Goal: Communication & Community: Answer question/provide support

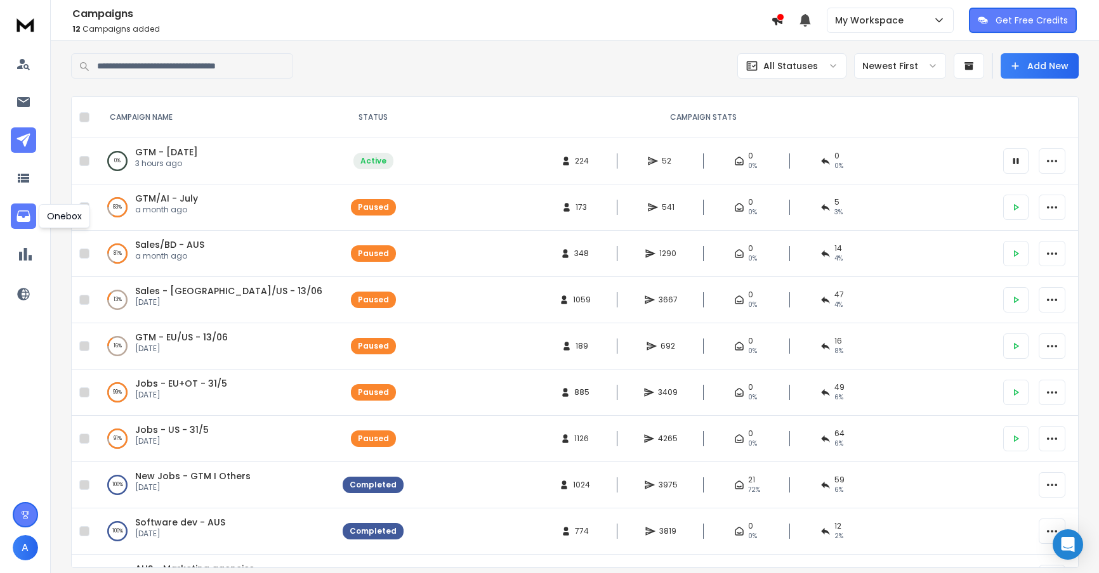
click at [24, 214] on icon at bounding box center [23, 216] width 15 height 15
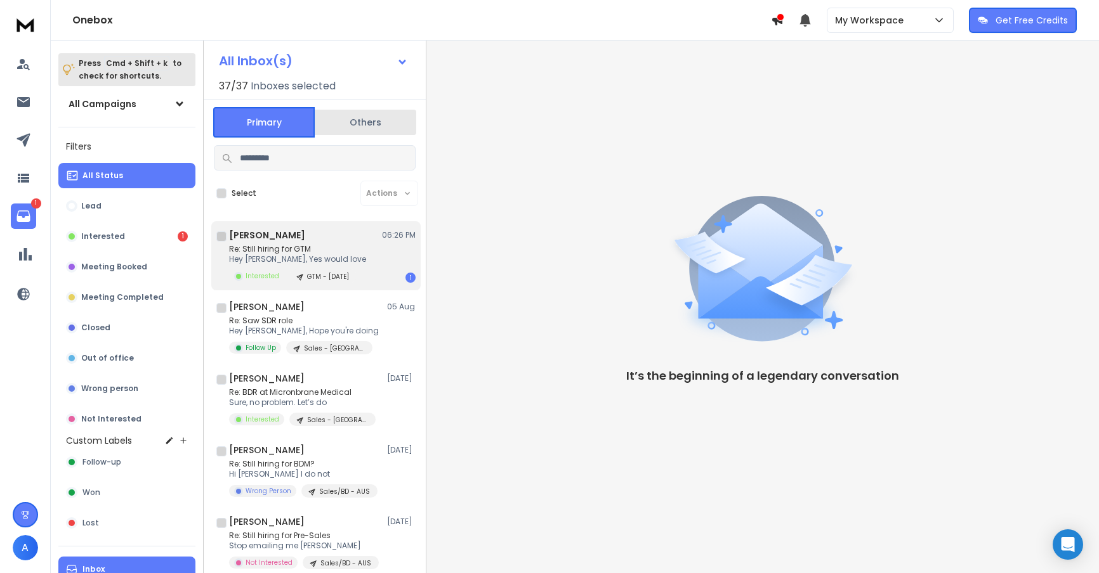
click at [330, 265] on div "Re: Still hiring for GTM Hey Annas, Yes would love Interested GTM - Aug.25" at bounding box center [297, 263] width 137 height 39
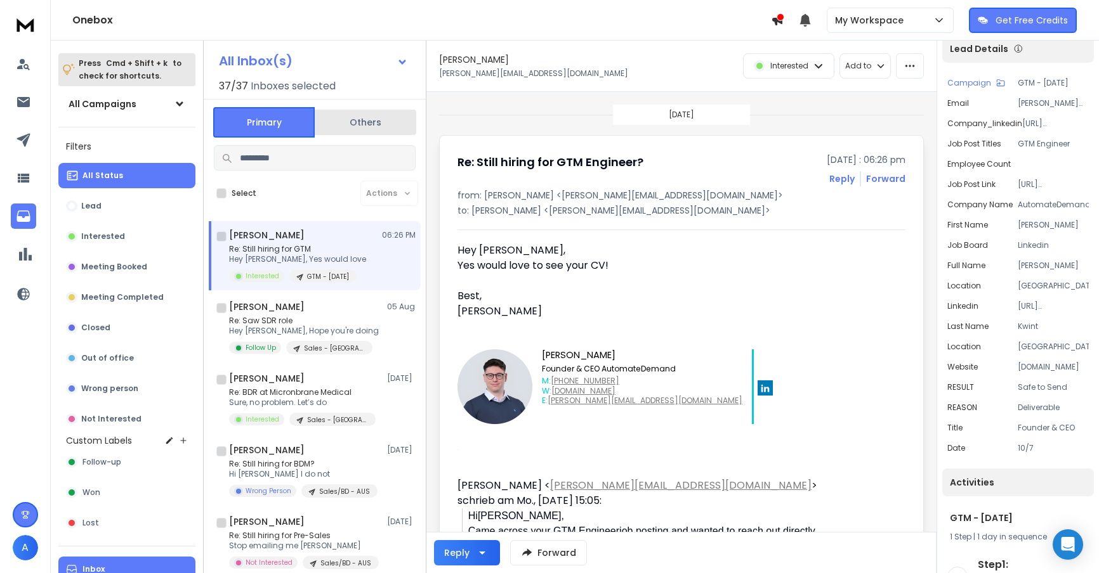
scroll to position [15, 0]
drag, startPoint x: 543, startPoint y: 197, endPoint x: 681, endPoint y: 195, distance: 137.7
click at [681, 195] on p "from: David Kwint <david@automatedemand.com>" at bounding box center [681, 195] width 448 height 13
copy p "david@automatedemand.com"
click at [119, 244] on button "Interested" at bounding box center [126, 236] width 137 height 25
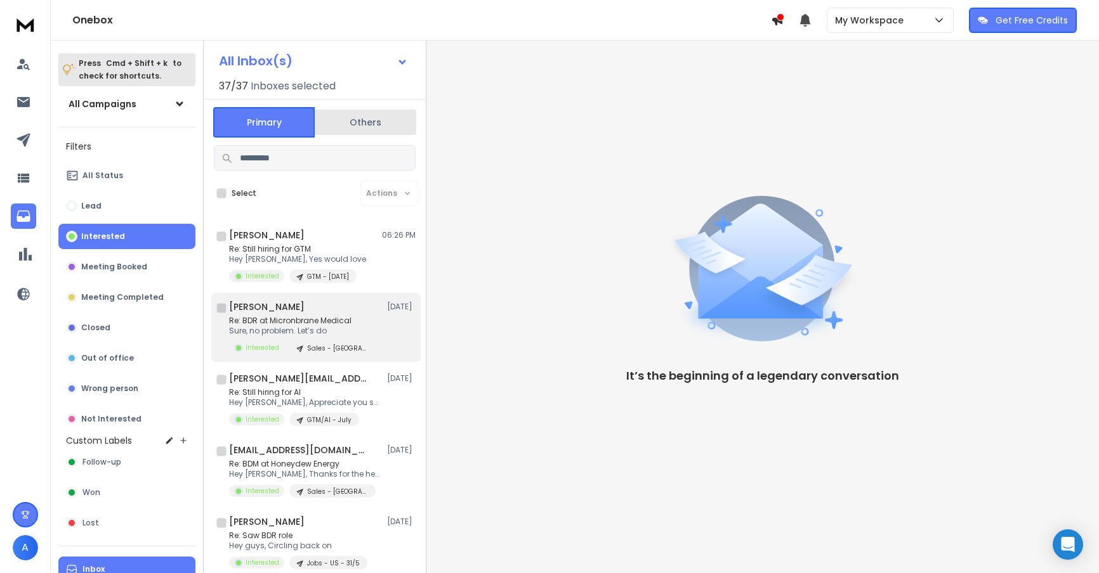
click at [302, 315] on div "Annas Ahmad 28 Jul Re: BDR at Micronbrane Medical Sure, no problem. Let’s do In…" at bounding box center [322, 328] width 187 height 54
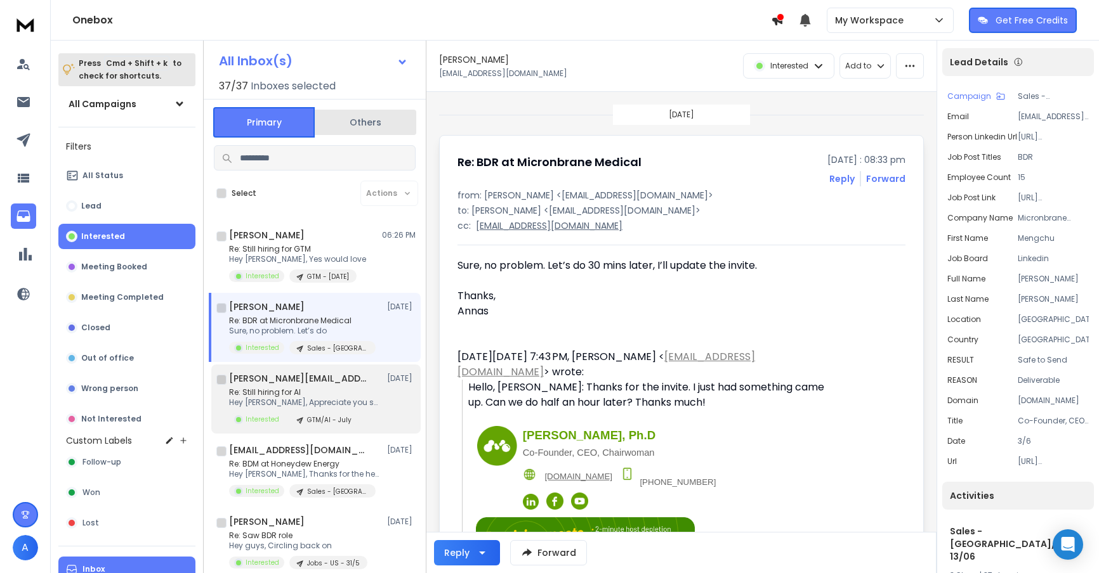
click at [304, 365] on div "scott@markmywordsmedia.com 18 Jul Re: Still hiring for AI Hey Scott, Appreciate…" at bounding box center [315, 399] width 209 height 69
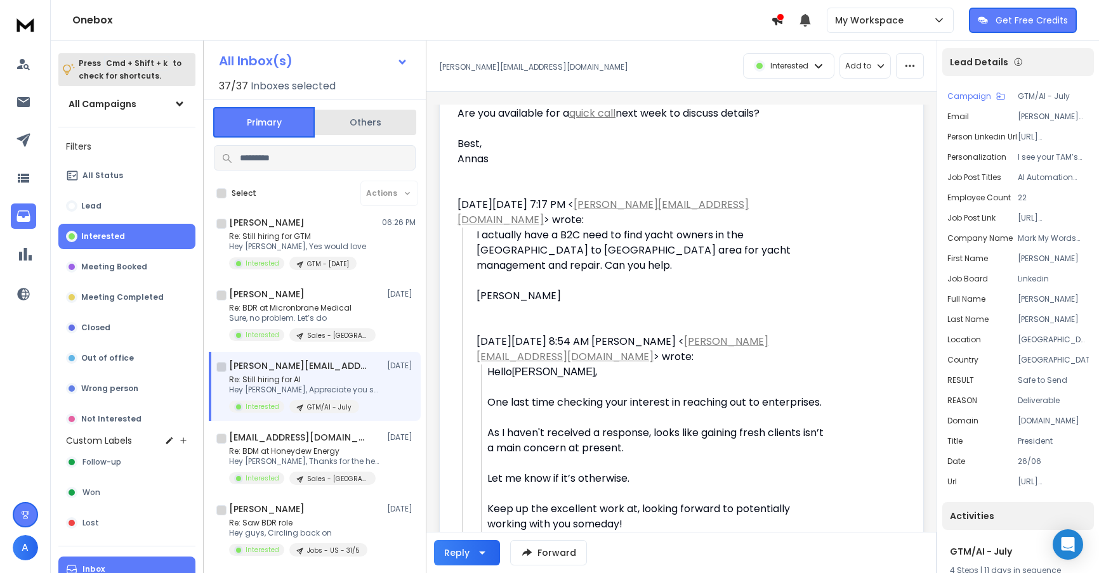
scroll to position [229, 0]
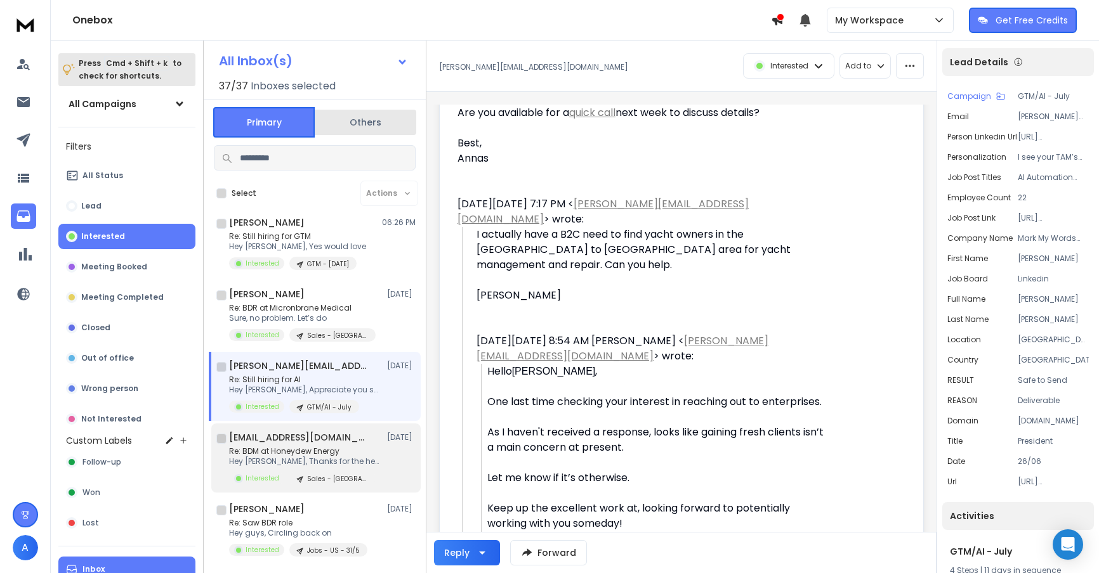
click at [325, 438] on h1 "az@honeydewadvisors.com" at bounding box center [299, 437] width 140 height 13
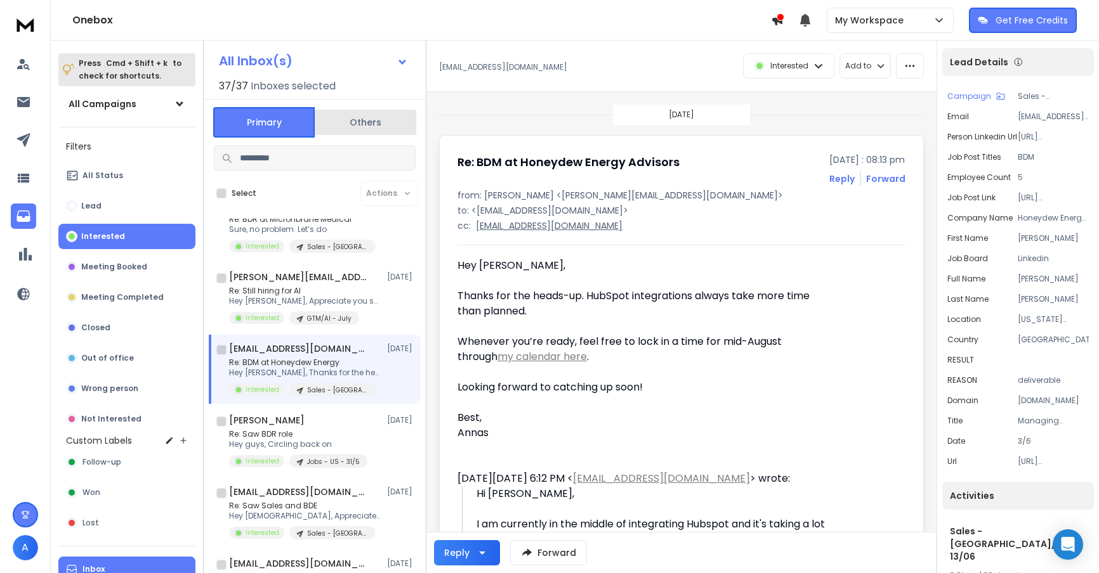
scroll to position [166, 0]
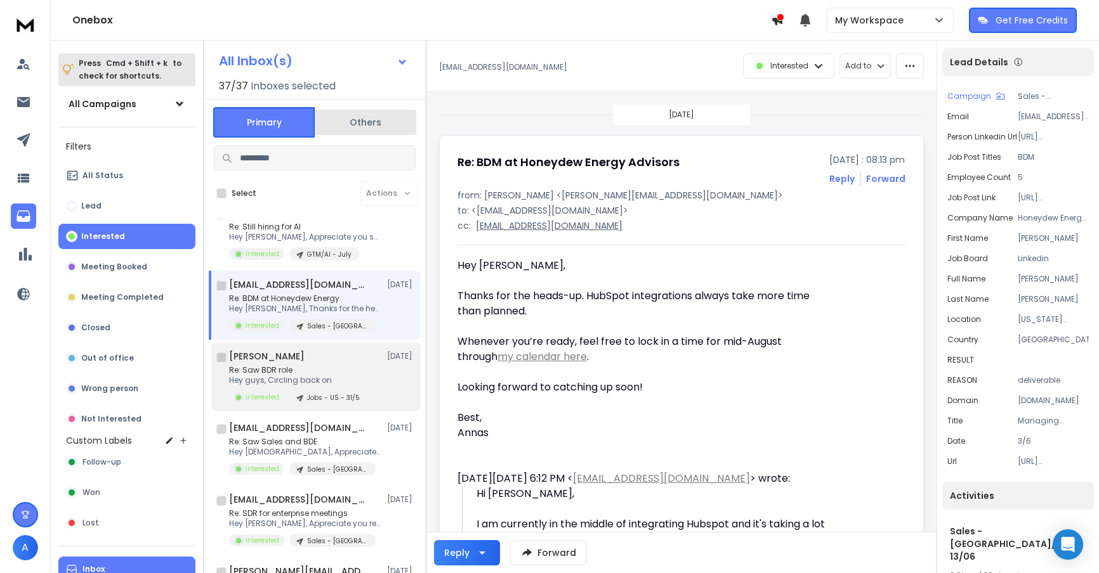
click at [286, 363] on div "Annas Ahmad 17 Jul Re: Saw BDR role Hey guys, Circling back on Interested Jobs …" at bounding box center [322, 377] width 187 height 54
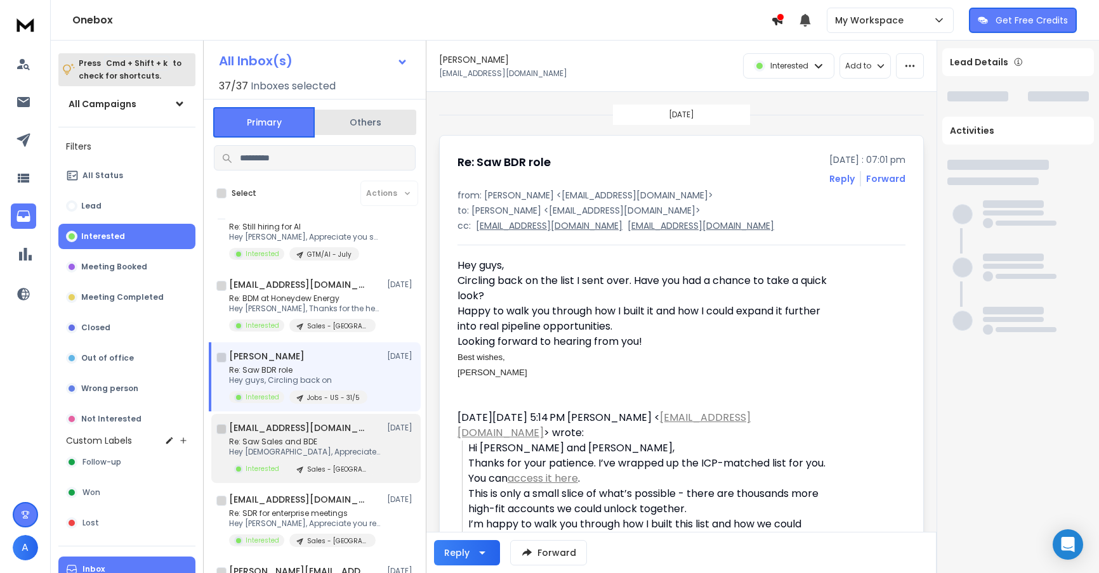
scroll to position [0, 0]
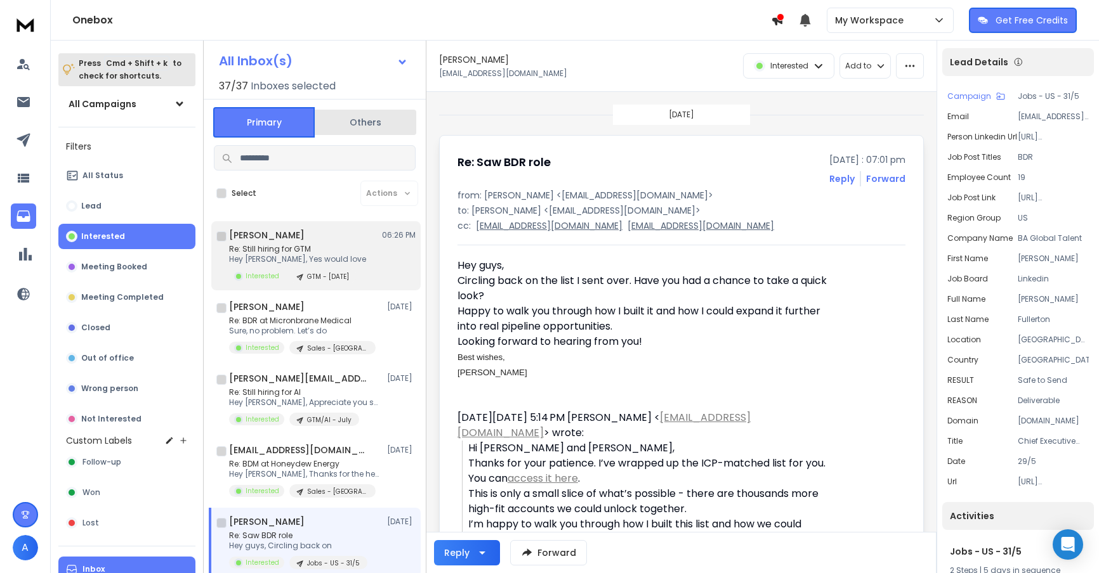
click at [283, 257] on p "Hey Annas, Yes would love" at bounding box center [297, 259] width 137 height 10
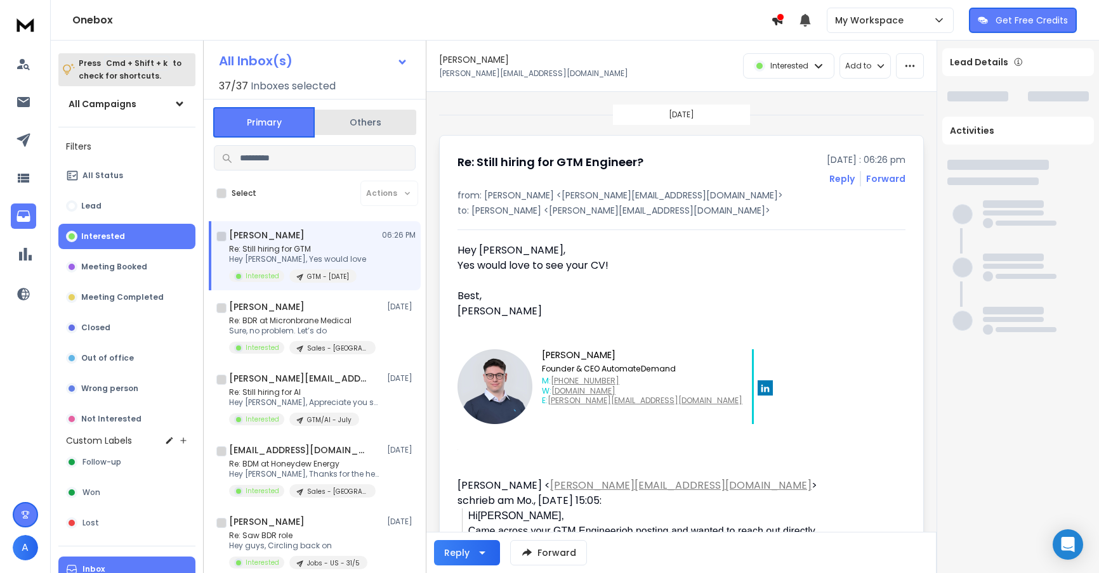
click at [466, 547] on div "Reply" at bounding box center [456, 553] width 25 height 13
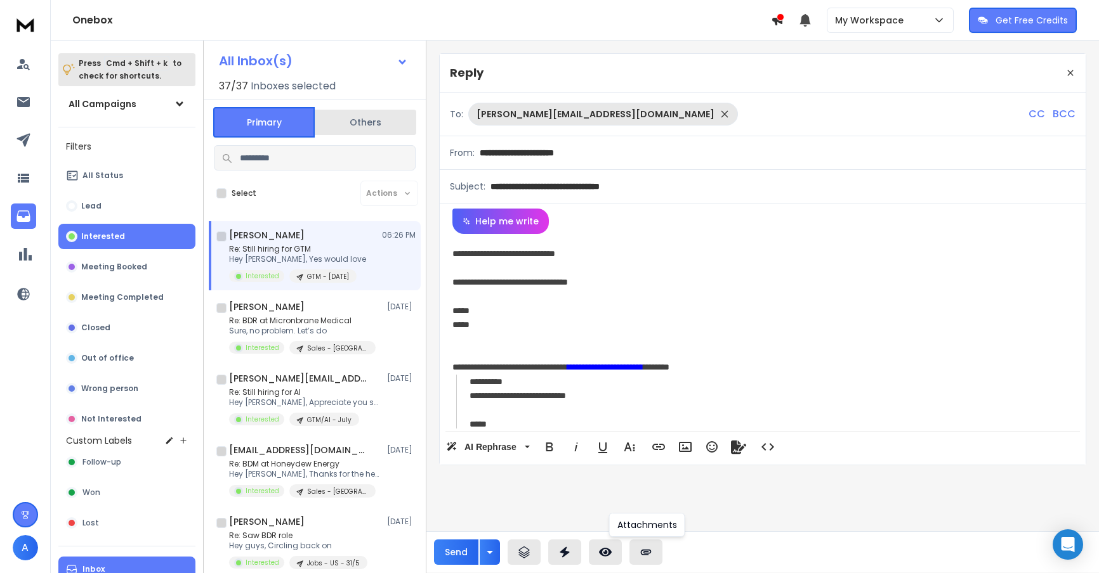
click at [635, 551] on button at bounding box center [645, 552] width 33 height 25
click at [759, 113] on div "david@automatedemand.com" at bounding box center [745, 114] width 555 height 23
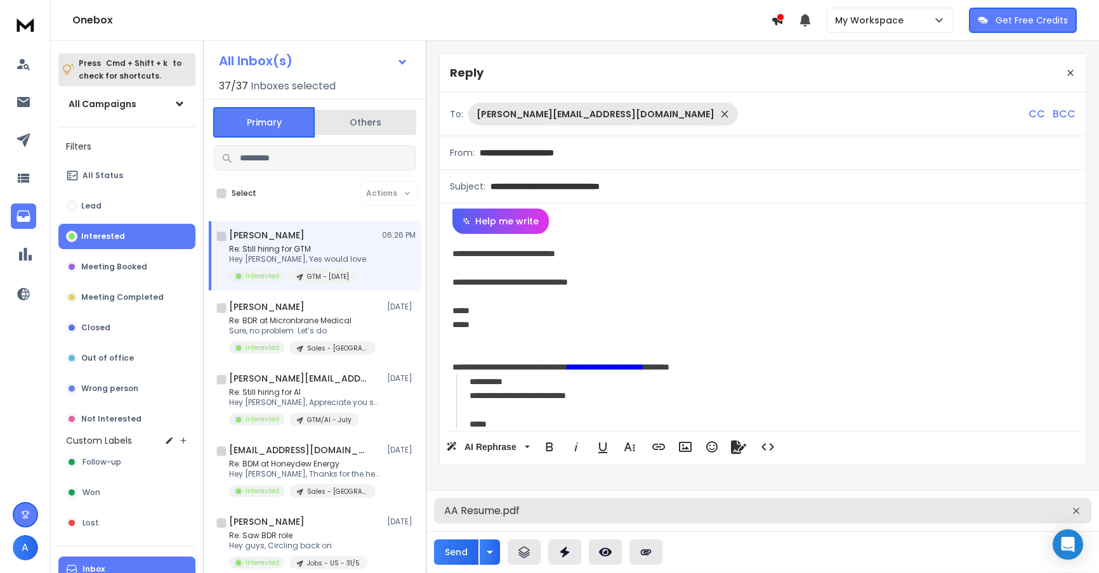
click at [1023, 114] on div "To: david@automatedemand.com CC BCC" at bounding box center [763, 114] width 646 height 43
click at [1037, 116] on p "CC" at bounding box center [1036, 114] width 16 height 15
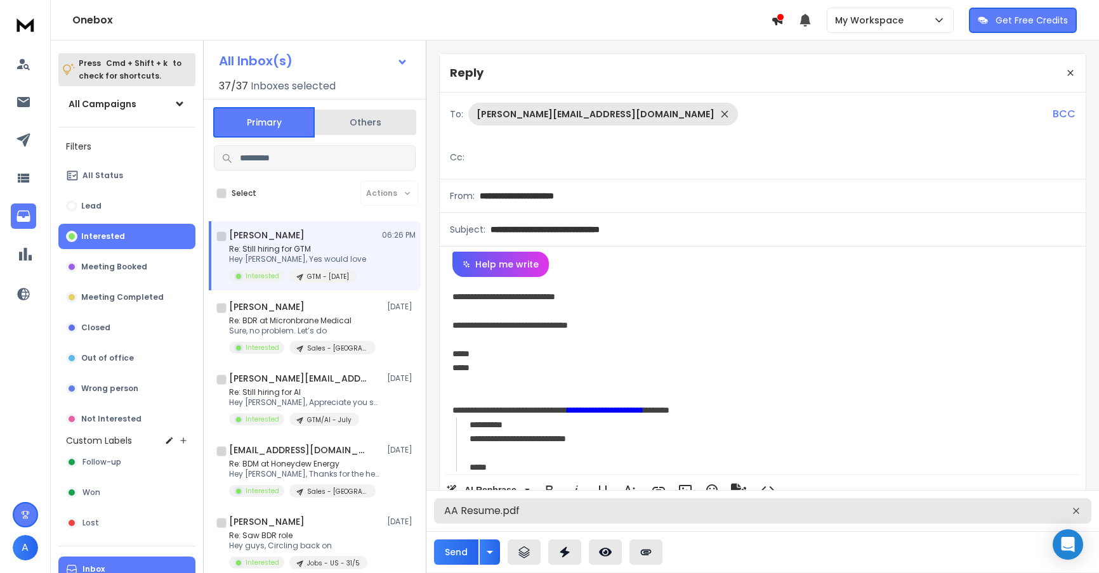
type input "**********"
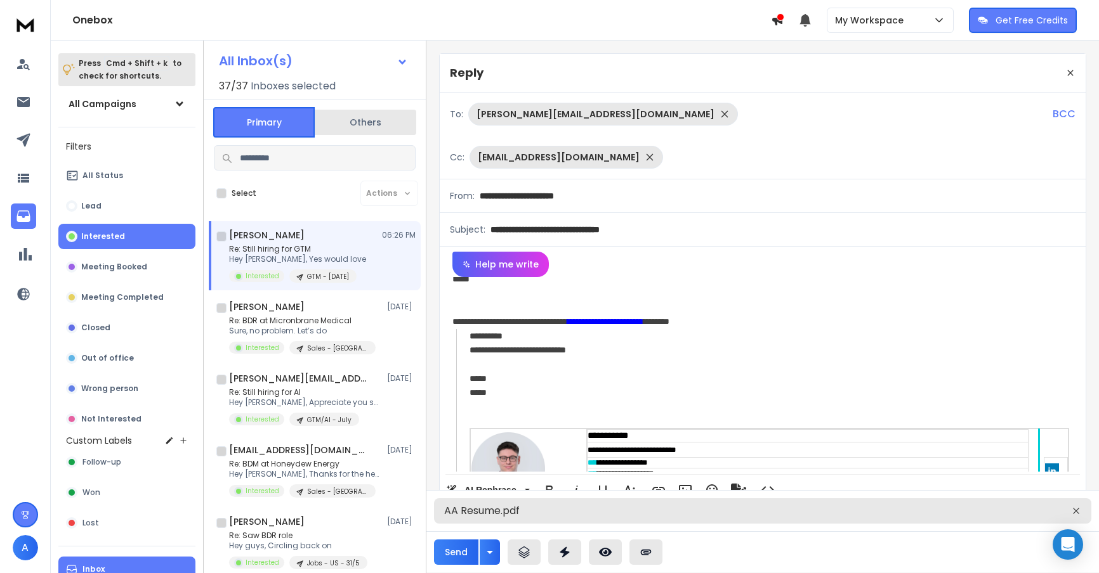
scroll to position [70, 0]
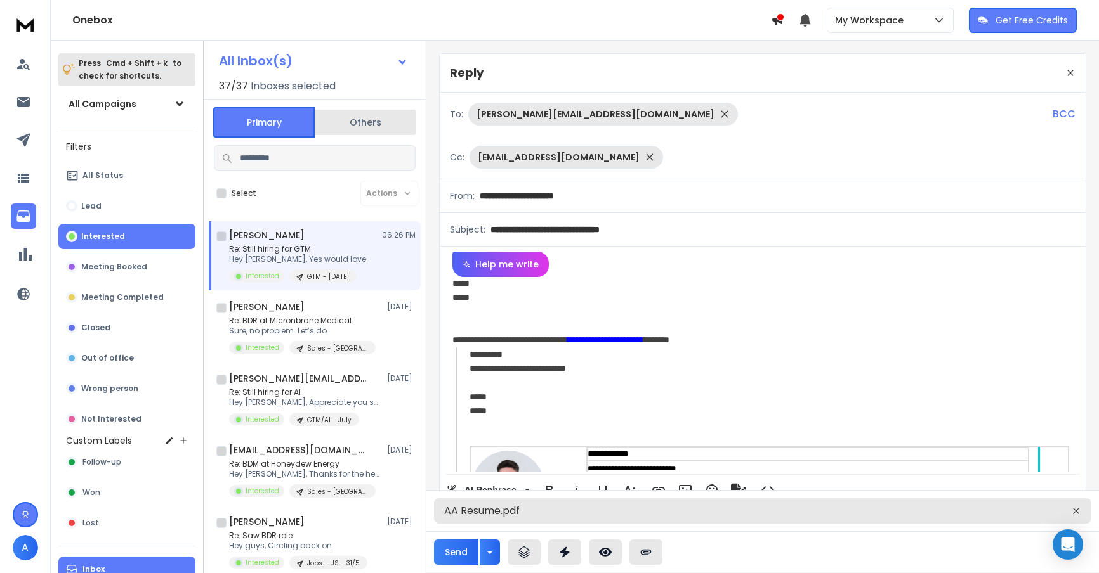
click at [462, 540] on button "Send" at bounding box center [456, 552] width 44 height 25
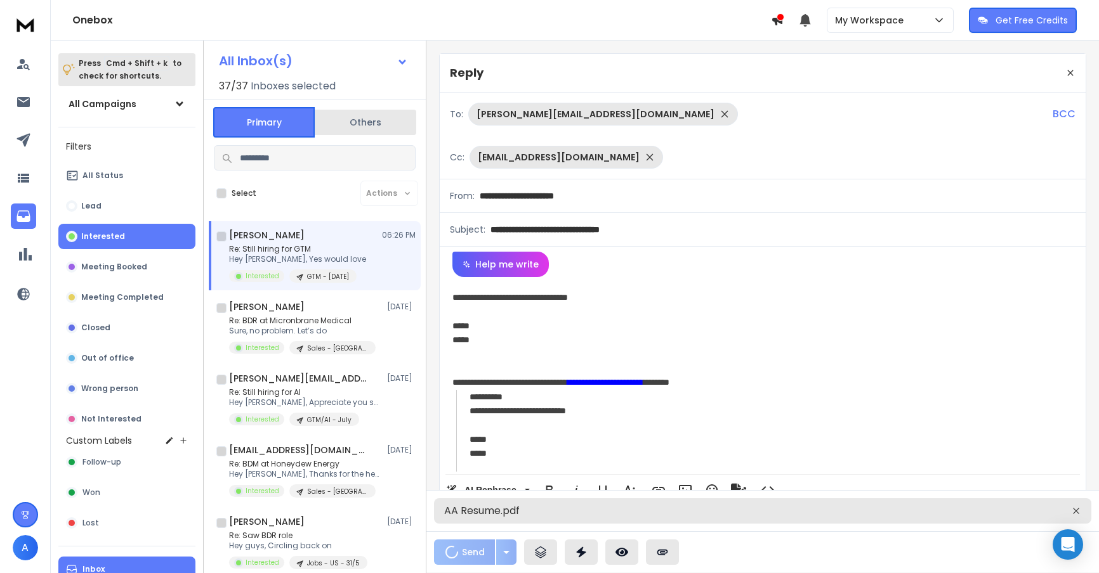
scroll to position [0, 0]
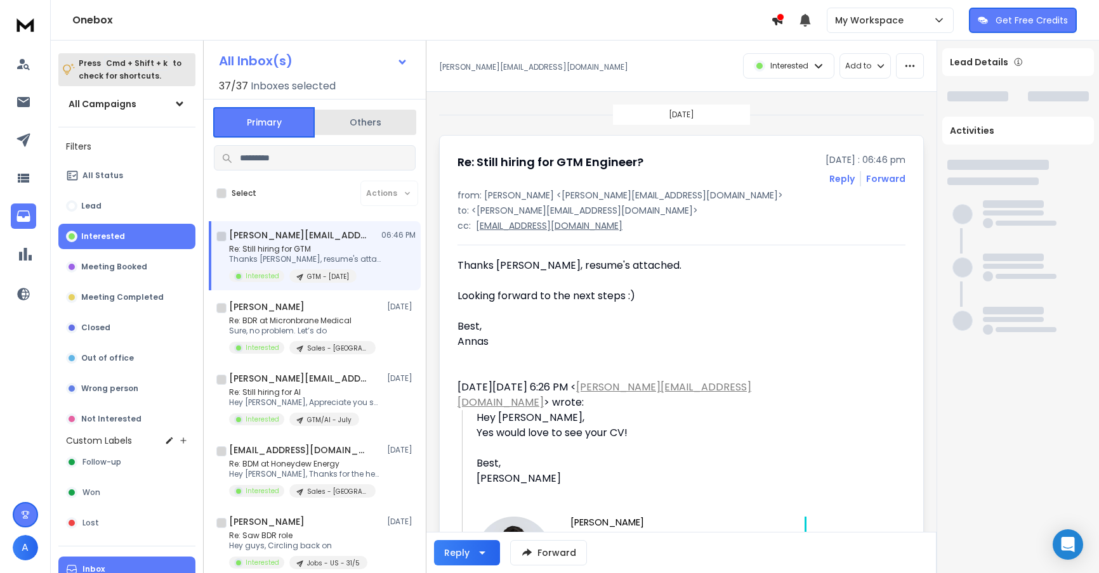
click at [476, 552] on icon "button" at bounding box center [482, 553] width 15 height 15
click at [468, 511] on div "Reply All" at bounding box center [463, 520] width 67 height 25
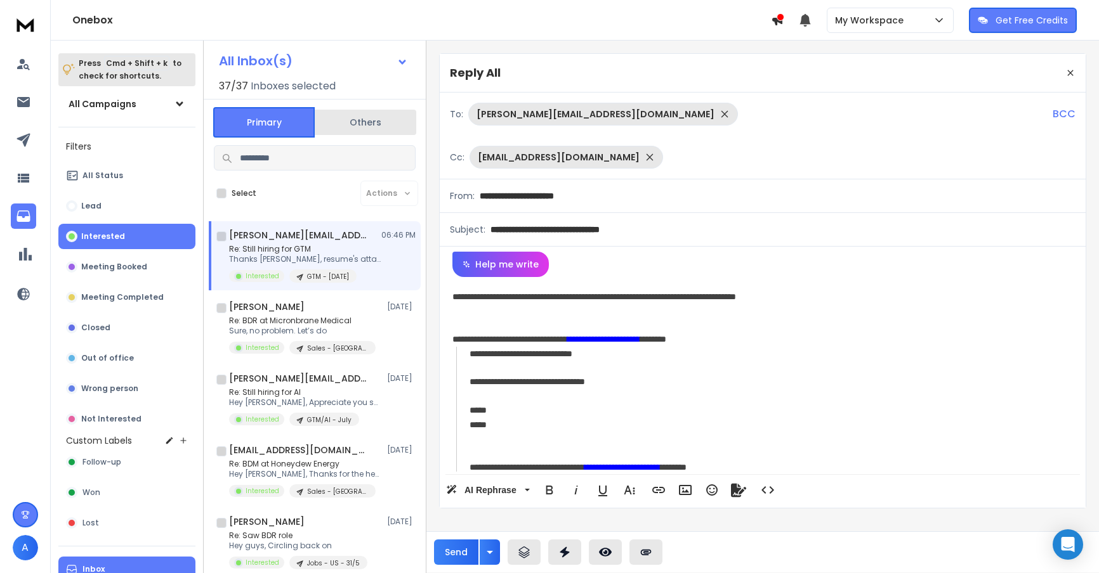
click at [471, 297] on div "**********" at bounding box center [763, 374] width 646 height 195
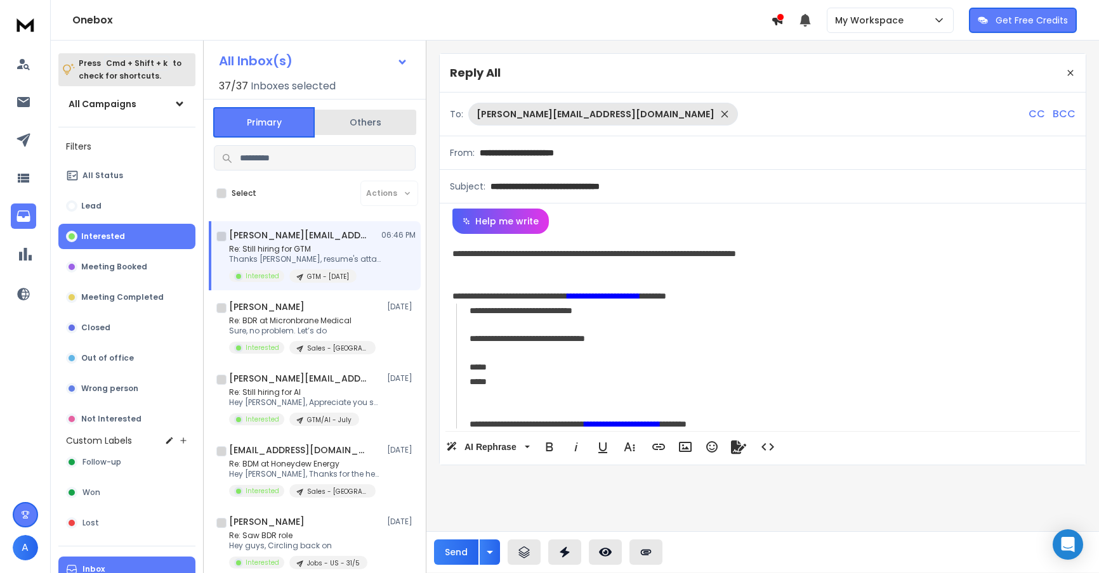
click at [471, 297] on div "**********" at bounding box center [760, 296] width 617 height 14
click at [474, 253] on div "**********" at bounding box center [760, 254] width 617 height 14
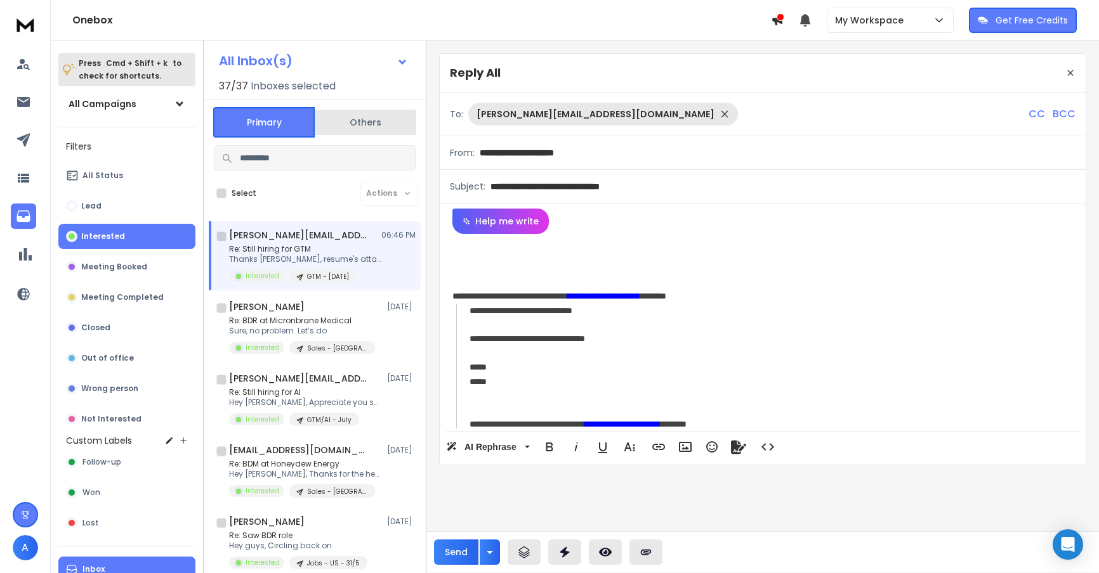
click at [1068, 74] on icon at bounding box center [1070, 73] width 6 height 6
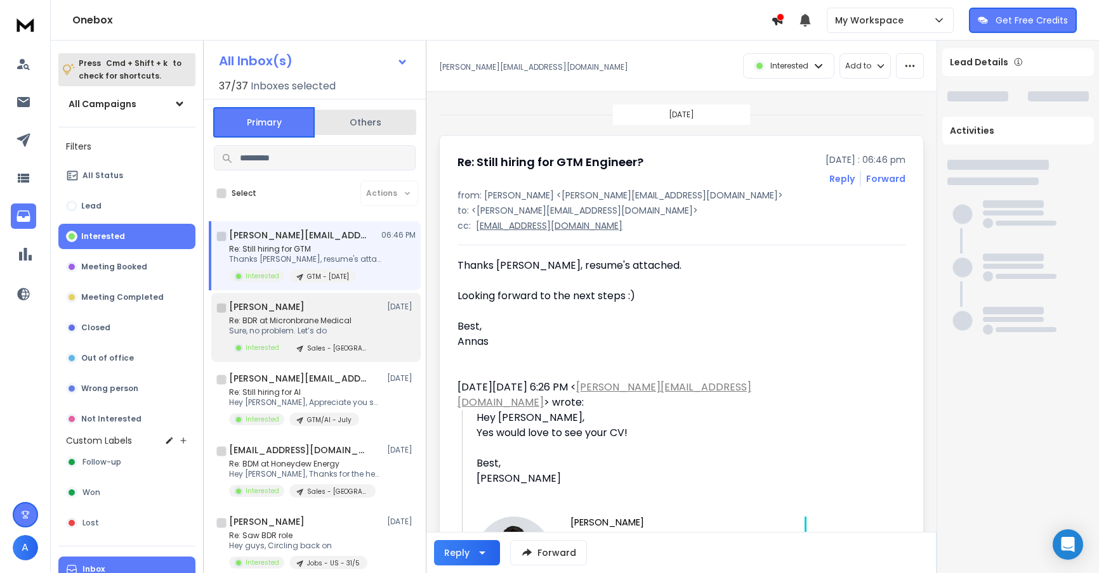
click at [345, 310] on div "Annas Ahmad 28 Jul" at bounding box center [322, 307] width 187 height 13
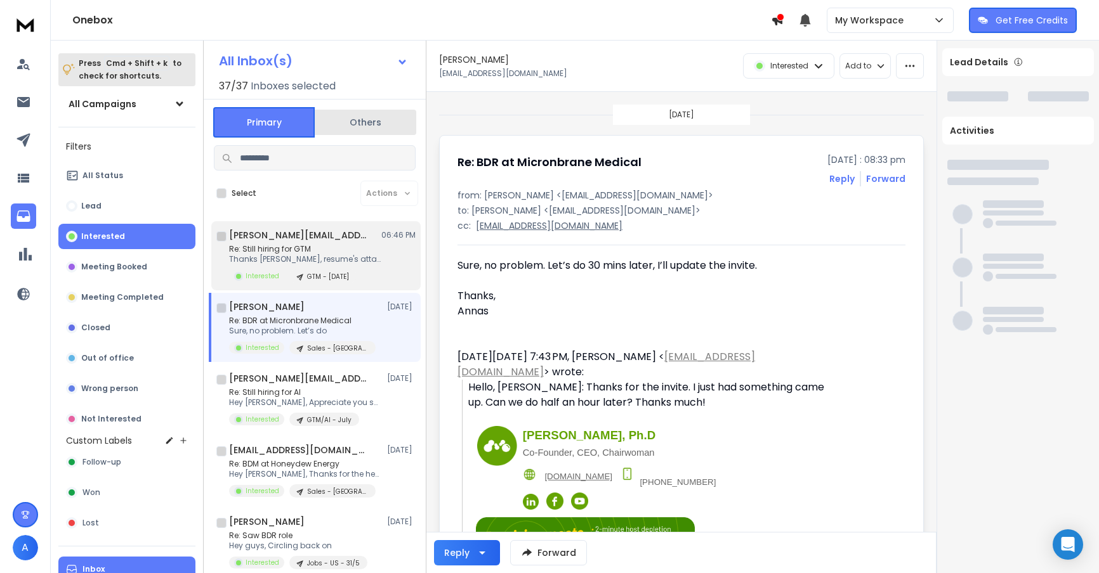
click at [304, 247] on p "Re: Still hiring for GTM" at bounding box center [305, 249] width 152 height 10
